Goal: Communication & Community: Answer question/provide support

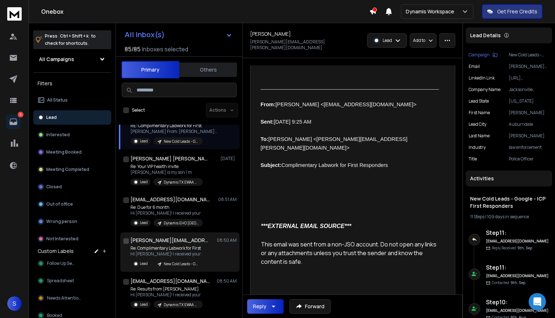
scroll to position [253, 0]
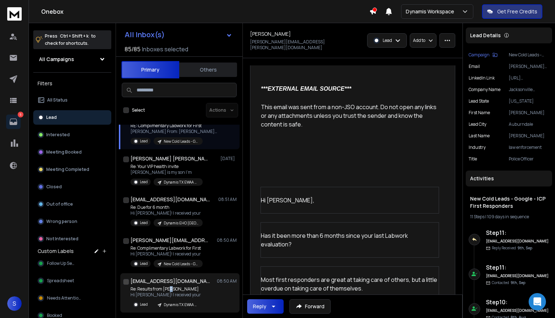
drag, startPoint x: 170, startPoint y: 286, endPoint x: 172, endPoint y: 277, distance: 9.3
click at [169, 286] on p "Re: Results from [PERSON_NAME]" at bounding box center [166, 289] width 72 height 6
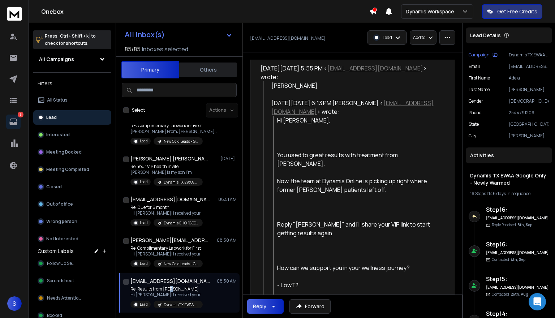
scroll to position [0, 0]
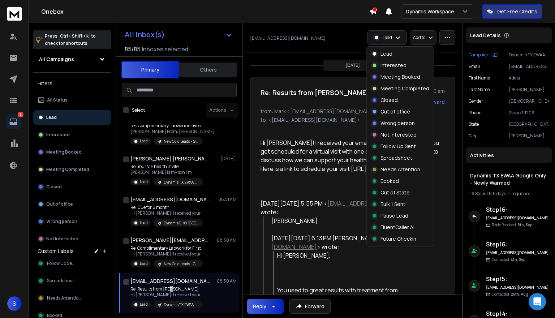
click at [387, 40] on div "Lead" at bounding box center [387, 38] width 39 height 14
click at [406, 160] on p "Spreadsheet" at bounding box center [397, 157] width 32 height 7
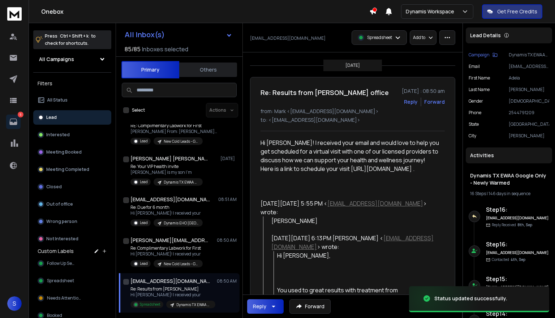
click at [516, 89] on p "[PERSON_NAME]" at bounding box center [529, 90] width 40 height 6
click at [512, 77] on p "Adela" at bounding box center [529, 78] width 40 height 6
click at [524, 111] on p "2544791209" at bounding box center [529, 113] width 40 height 6
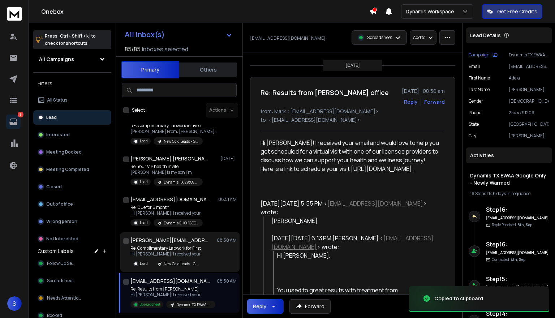
click at [162, 249] on p "Re: Complimentary Labwork for First" at bounding box center [166, 248] width 72 height 6
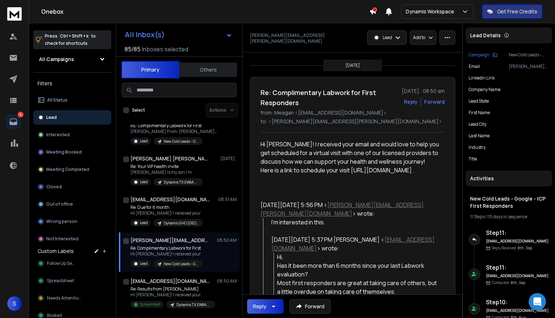
click at [538, 64] on p "[PERSON_NAME][EMAIL_ADDRESS][PERSON_NAME][DOMAIN_NAME]" at bounding box center [529, 67] width 40 height 6
click at [393, 39] on div "Lead" at bounding box center [387, 38] width 39 height 14
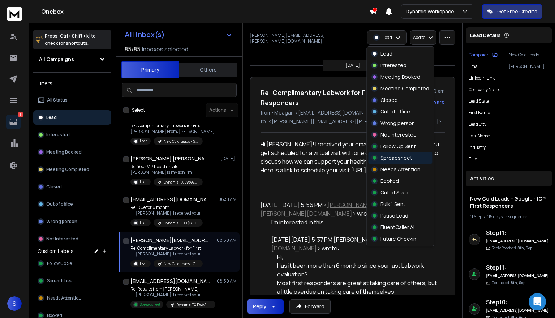
click at [396, 159] on p "Spreadsheet" at bounding box center [397, 157] width 32 height 7
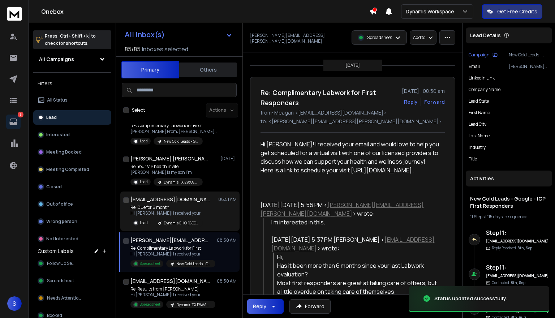
click at [166, 203] on div "[EMAIL_ADDRESS][DOMAIN_NAME] 08:51 AM Re: Due for 6 month Hi [PERSON_NAME]! I r…" at bounding box center [183, 211] width 106 height 31
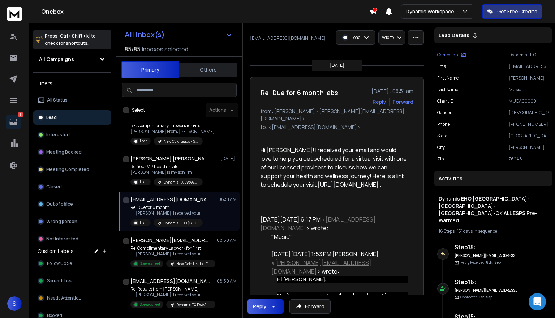
click at [516, 92] on p "Music" at bounding box center [529, 90] width 40 height 6
click at [516, 77] on p "[PERSON_NAME]" at bounding box center [529, 78] width 40 height 6
click at [528, 124] on p "[PHONE_NUMBER]" at bounding box center [529, 124] width 40 height 6
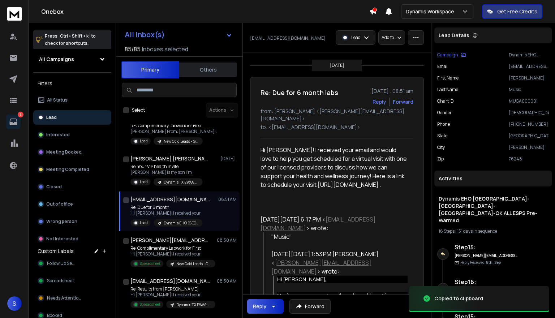
click at [375, 41] on div "Lead" at bounding box center [355, 38] width 39 height 14
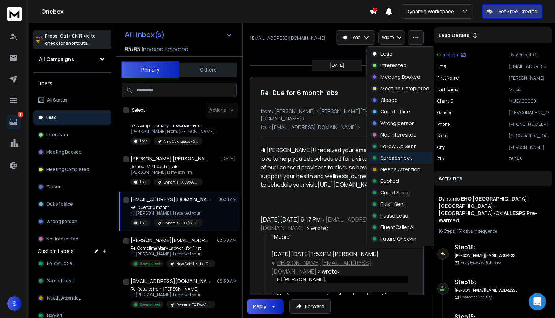
click at [407, 159] on p "Spreadsheet" at bounding box center [397, 157] width 32 height 7
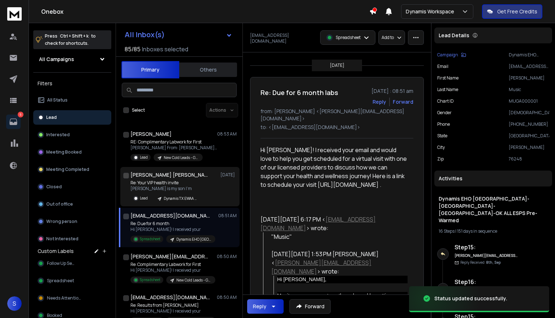
click at [164, 186] on p "[PERSON_NAME] is my son I’m" at bounding box center [166, 189] width 72 height 6
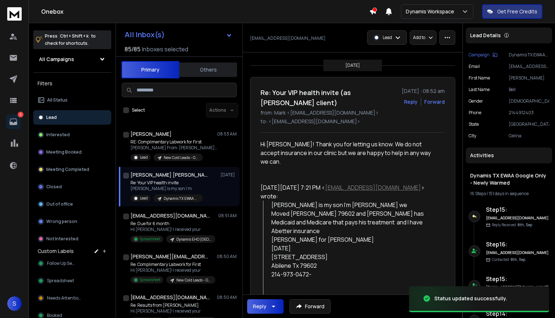
click at [510, 88] on p "Bell" at bounding box center [529, 90] width 40 height 6
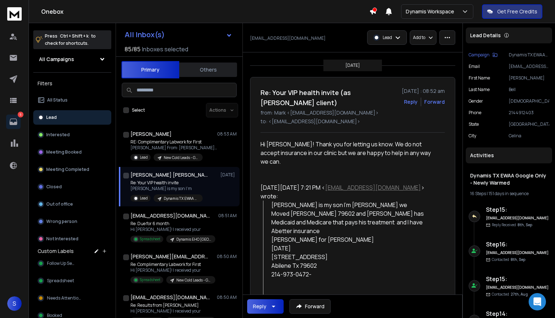
click at [383, 43] on div "Lead" at bounding box center [387, 38] width 39 height 14
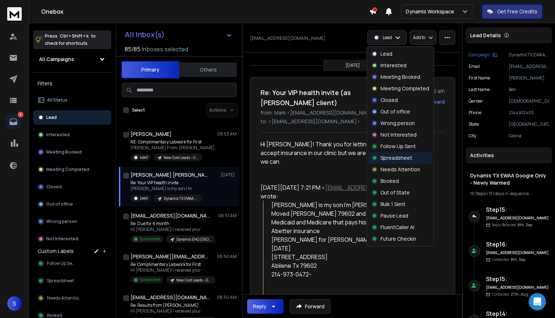
click at [394, 158] on p "Spreadsheet" at bounding box center [397, 157] width 32 height 7
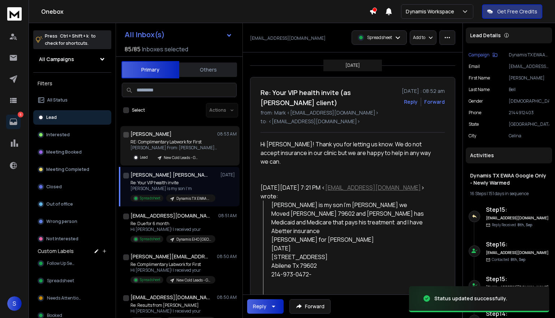
click at [158, 144] on p "RE: Complimentary Labwork for First" at bounding box center [173, 142] width 87 height 6
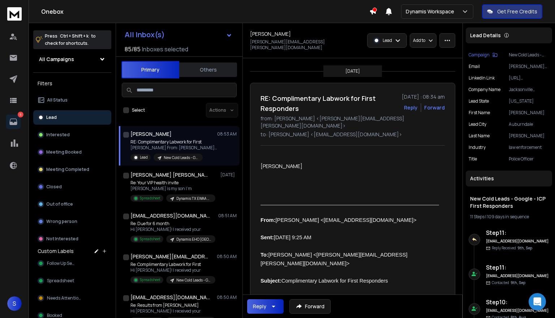
click at [516, 136] on p "[PERSON_NAME]" at bounding box center [529, 136] width 40 height 6
click at [515, 113] on p "[PERSON_NAME]" at bounding box center [529, 113] width 40 height 6
click at [405, 104] on button "Reply" at bounding box center [411, 107] width 14 height 7
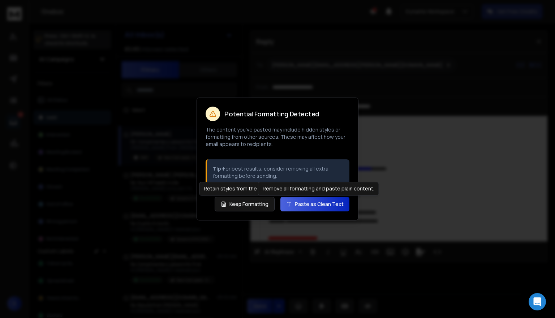
click at [316, 210] on button "Paste as Clean Text" at bounding box center [314, 204] width 69 height 14
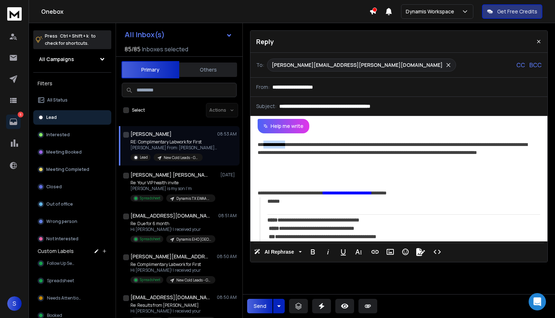
drag, startPoint x: 292, startPoint y: 145, endPoint x: 263, endPoint y: 138, distance: 29.2
click at [263, 138] on div "**********" at bounding box center [398, 187] width 297 height 108
click at [260, 306] on button "Send" at bounding box center [259, 306] width 25 height 14
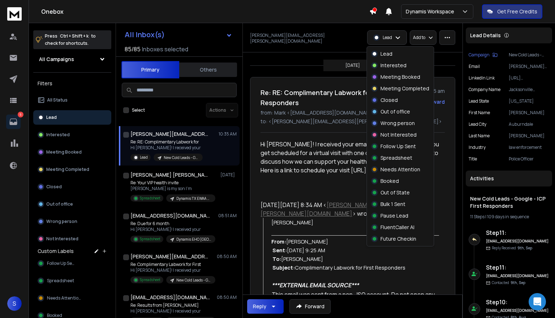
click at [383, 40] on p "Lead" at bounding box center [387, 38] width 9 height 6
click at [393, 159] on p "Spreadsheet" at bounding box center [397, 157] width 32 height 7
